Goal: Task Accomplishment & Management: Manage account settings

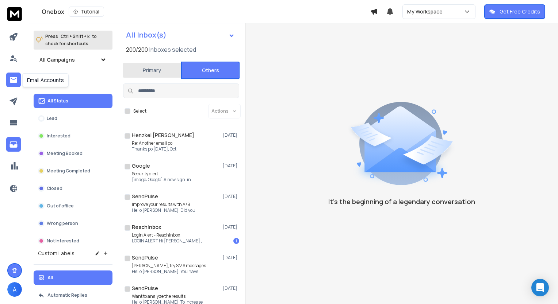
click at [10, 78] on icon at bounding box center [13, 80] width 7 height 6
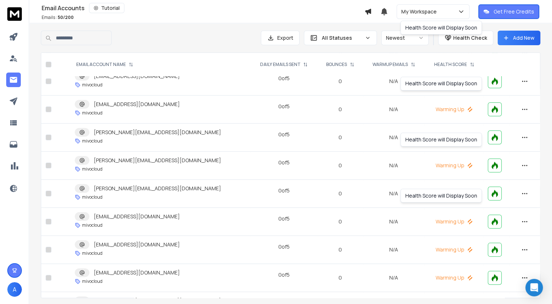
scroll to position [219, 0]
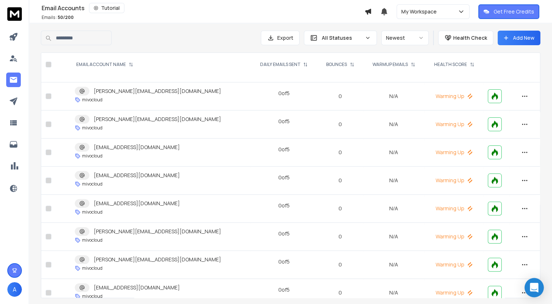
click at [535, 288] on icon "Open Intercom Messenger" at bounding box center [534, 287] width 8 height 9
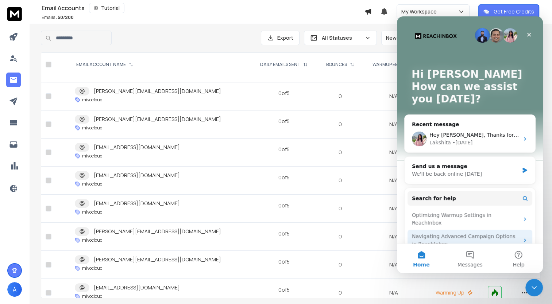
scroll to position [0, 0]
click at [468, 262] on span "Messages" at bounding box center [470, 264] width 25 height 5
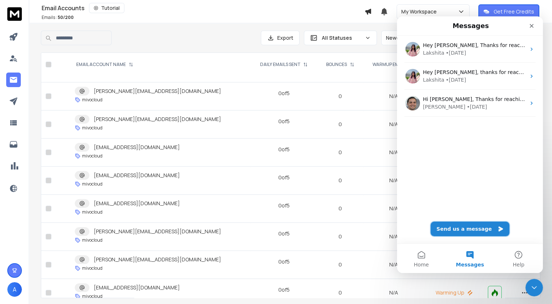
click at [465, 228] on button "Send us a message" at bounding box center [470, 229] width 79 height 15
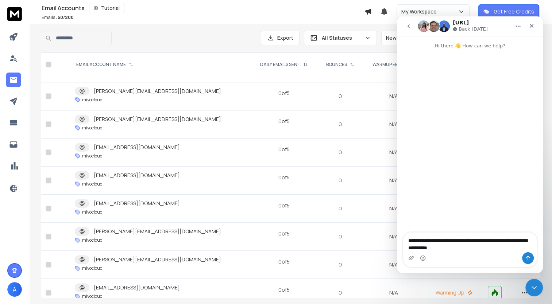
type textarea "**********"
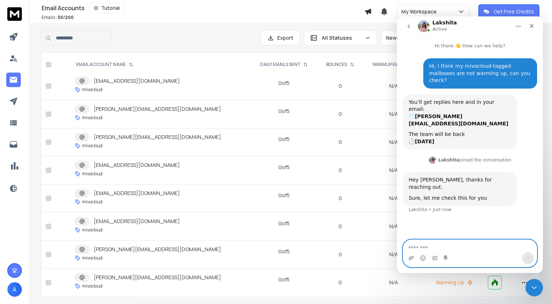
scroll to position [402, 0]
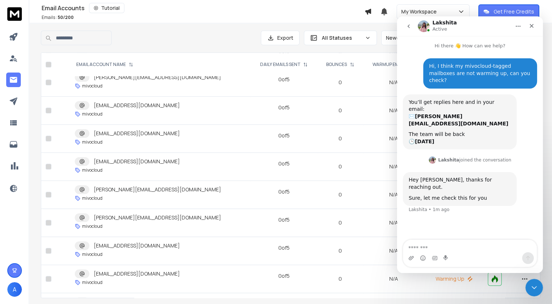
click at [405, 28] on button "go back" at bounding box center [409, 26] width 14 height 14
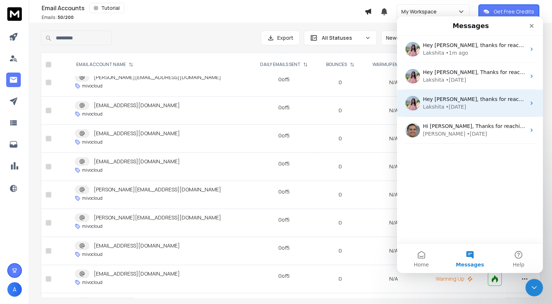
click at [479, 104] on div "[PERSON_NAME] • [DATE]" at bounding box center [474, 107] width 103 height 8
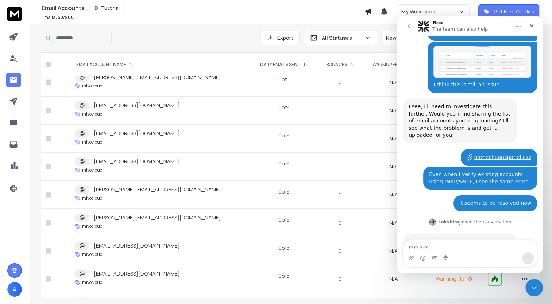
scroll to position [306, 0]
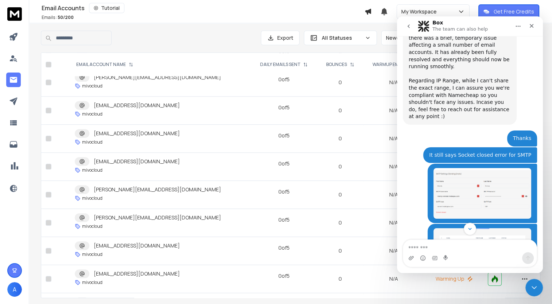
click at [411, 23] on button "go back" at bounding box center [409, 26] width 14 height 14
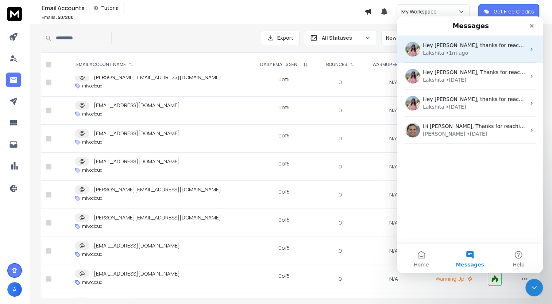
scroll to position [0, 0]
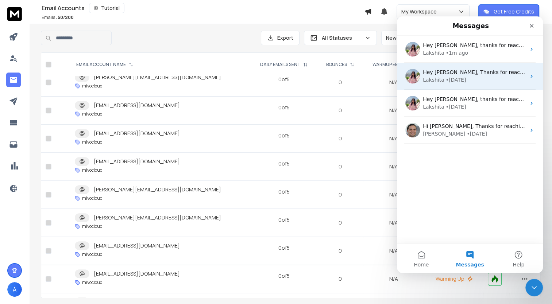
click at [476, 78] on div "[PERSON_NAME] • [DATE]" at bounding box center [474, 80] width 103 height 8
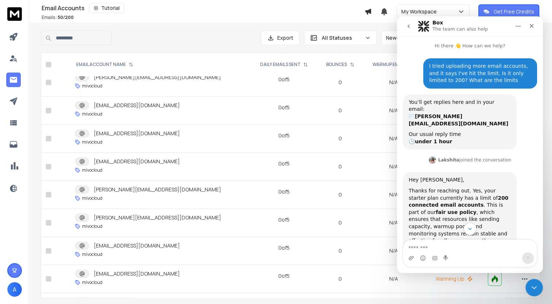
scroll to position [67, 0]
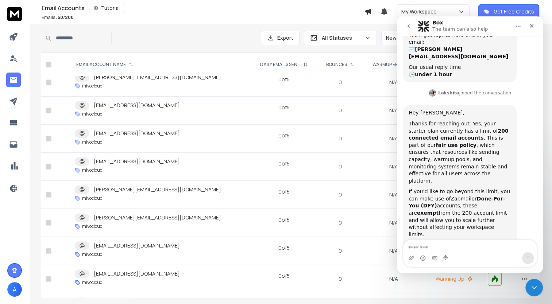
click at [423, 250] on link "[URL]" at bounding box center [416, 253] width 14 height 6
click at [529, 27] on icon "Close" at bounding box center [532, 26] width 6 height 6
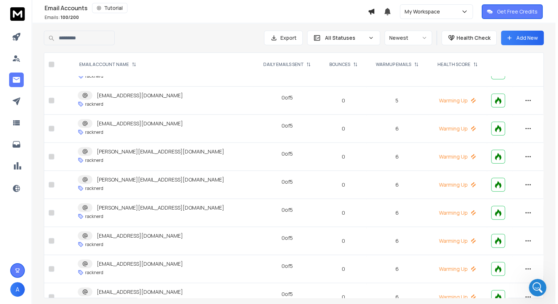
scroll to position [1818, 0]
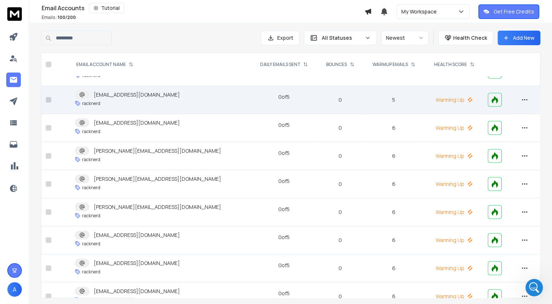
click at [400, 96] on td "5" at bounding box center [394, 100] width 62 height 28
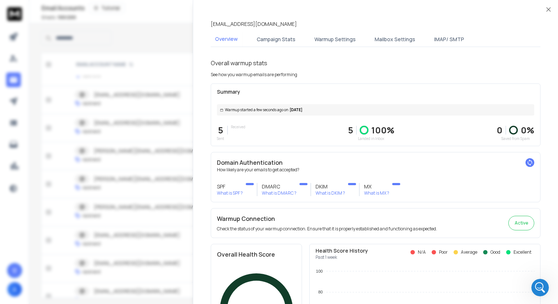
click at [337, 39] on button "Warmup Settings" at bounding box center [335, 39] width 50 height 16
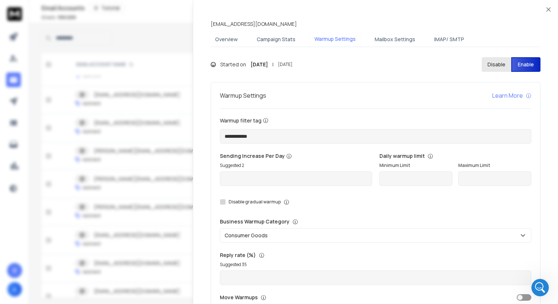
scroll to position [94, 0]
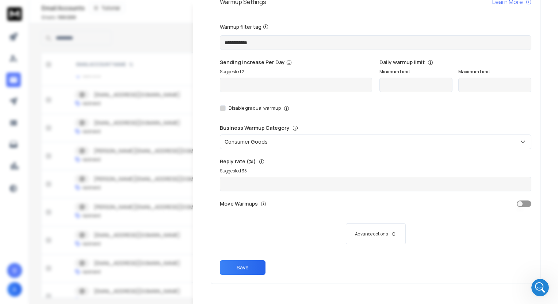
click at [377, 230] on div "Advance options" at bounding box center [376, 234] width 60 height 21
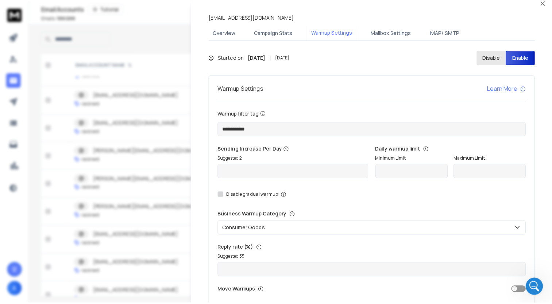
scroll to position [0, 0]
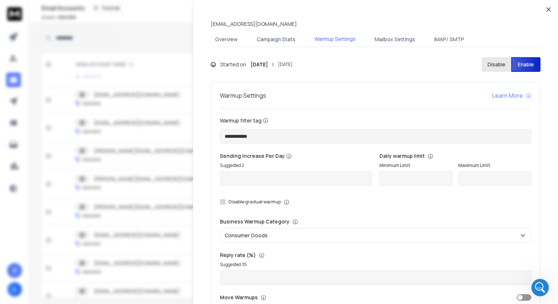
click at [547, 9] on icon "button" at bounding box center [548, 9] width 7 height 7
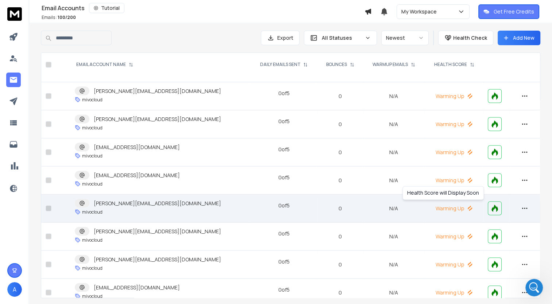
scroll to position [1343, 0]
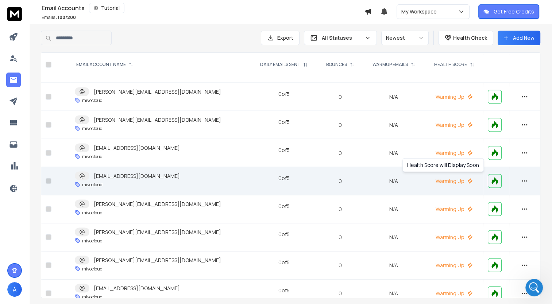
click at [439, 179] on p "Warming Up" at bounding box center [454, 180] width 50 height 7
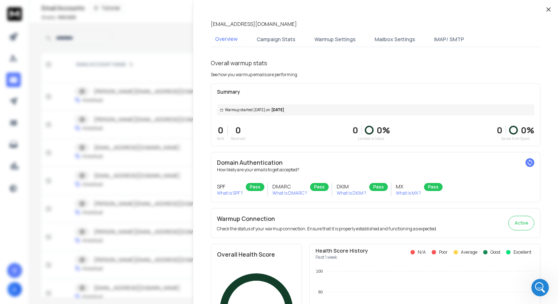
click at [546, 9] on icon "button" at bounding box center [548, 9] width 7 height 7
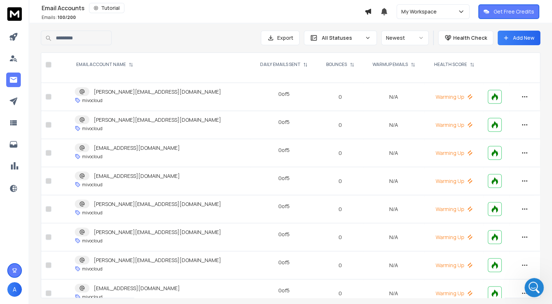
click at [535, 286] on icon "Open Intercom Messenger" at bounding box center [534, 287] width 12 height 12
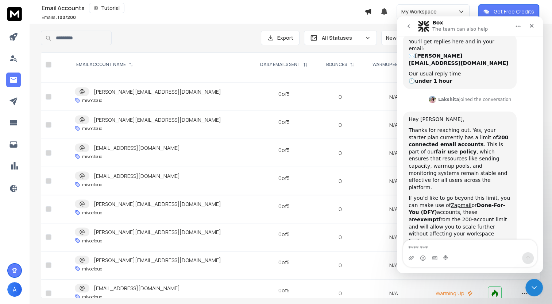
scroll to position [67, 0]
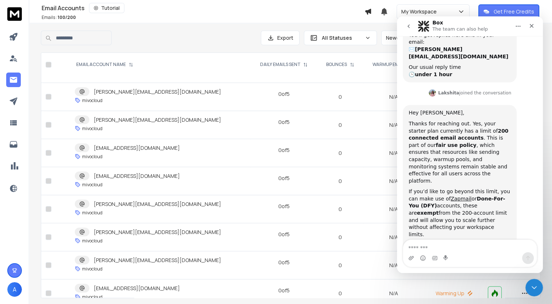
click at [411, 28] on icon "go back" at bounding box center [409, 26] width 6 height 6
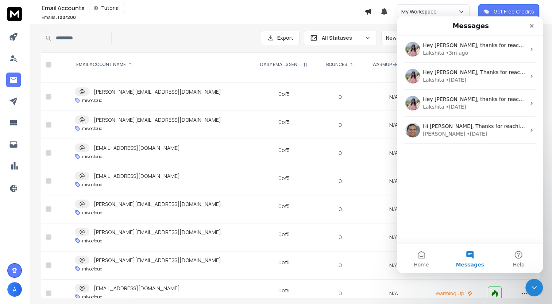
scroll to position [0, 0]
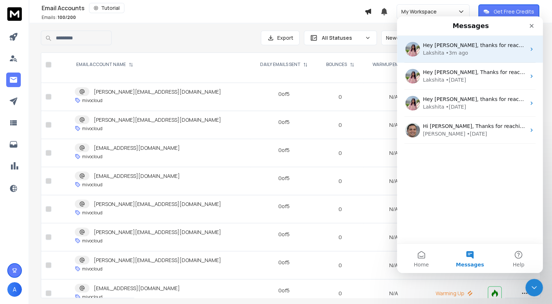
click at [460, 56] on div "• 3m ago" at bounding box center [457, 53] width 22 height 8
